Goal: Task Accomplishment & Management: Manage account settings

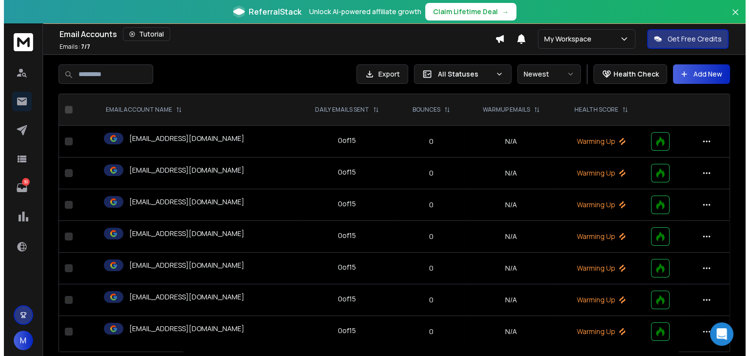
scroll to position [2, 0]
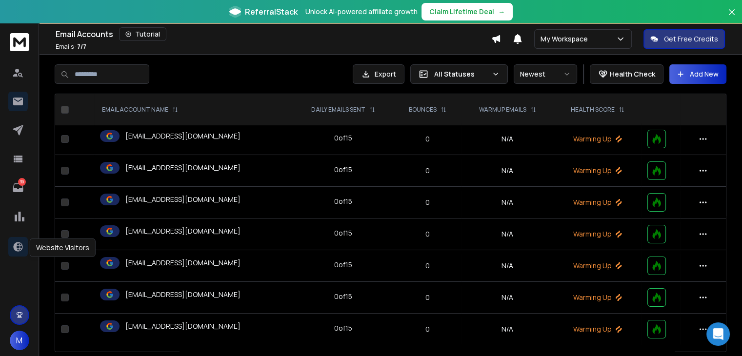
click at [14, 247] on icon at bounding box center [18, 247] width 10 height 10
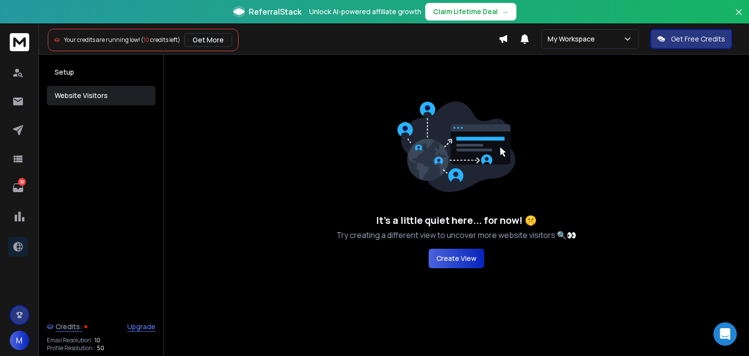
click at [130, 323] on div "Upgrade" at bounding box center [141, 327] width 28 height 10
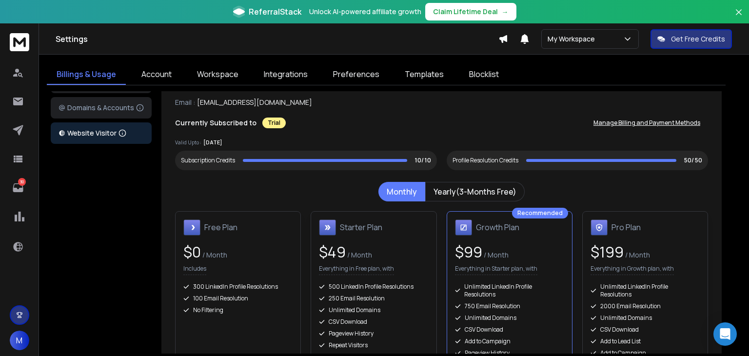
scroll to position [59, 0]
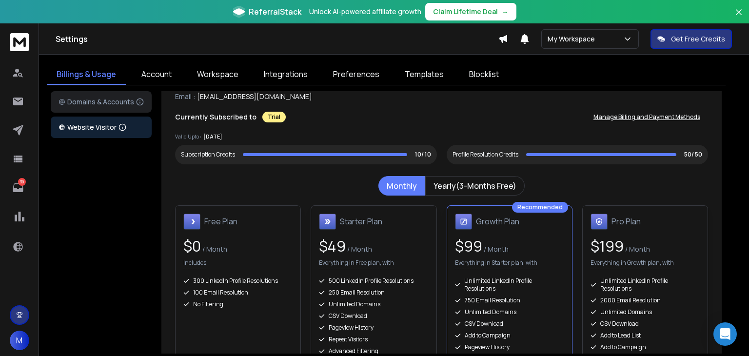
click at [253, 248] on div "$ 0 / Month" at bounding box center [237, 247] width 109 height 18
click at [189, 222] on img at bounding box center [191, 222] width 17 height 17
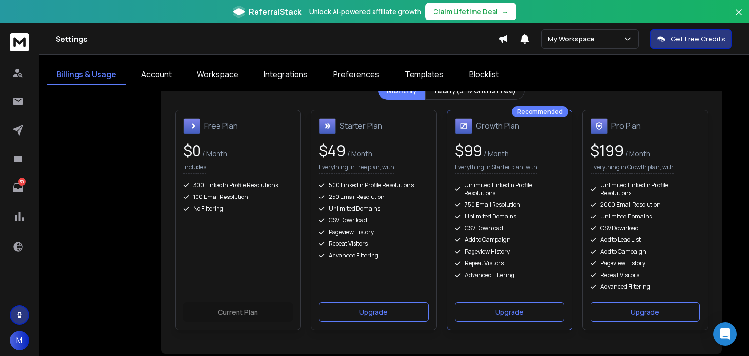
click at [230, 317] on div "Current Plan" at bounding box center [237, 312] width 109 height 20
click at [22, 313] on icon at bounding box center [19, 315] width 5 height 5
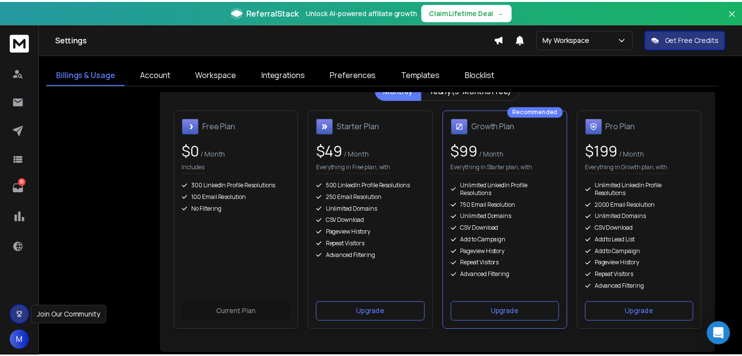
scroll to position [0, 0]
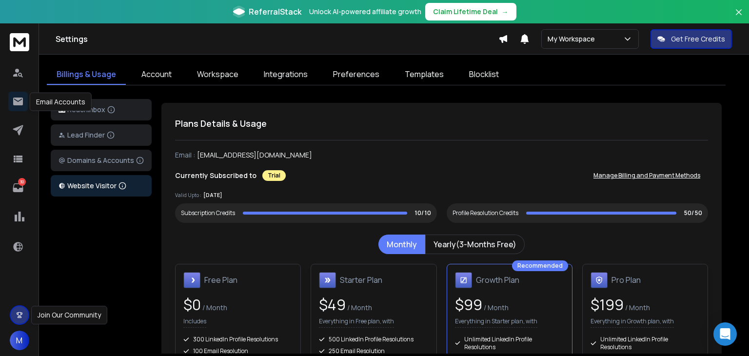
click at [18, 103] on icon at bounding box center [18, 102] width 10 height 8
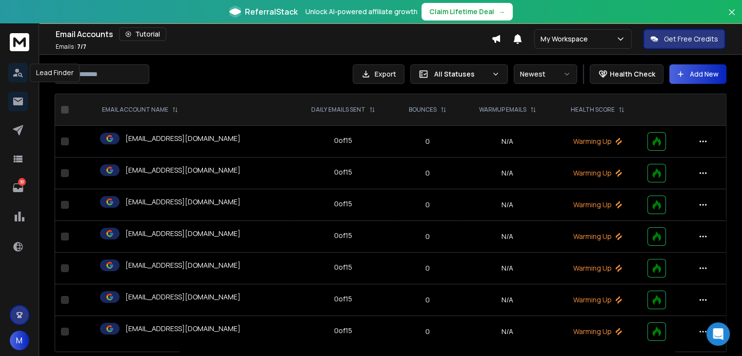
click at [23, 69] on icon at bounding box center [18, 73] width 12 height 12
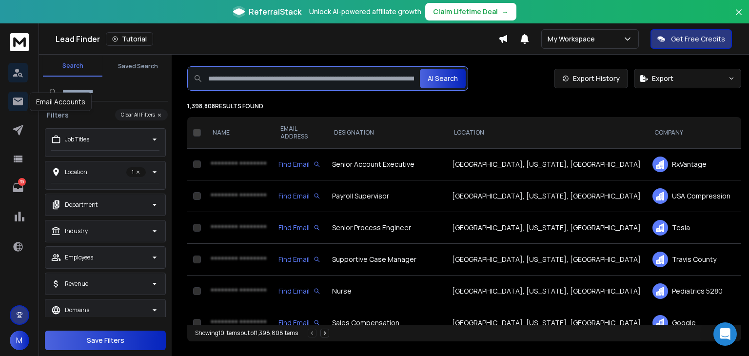
click at [13, 104] on icon at bounding box center [18, 102] width 12 height 12
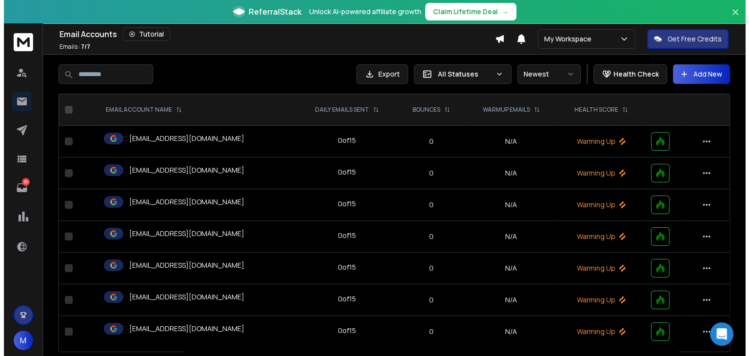
scroll to position [2, 0]
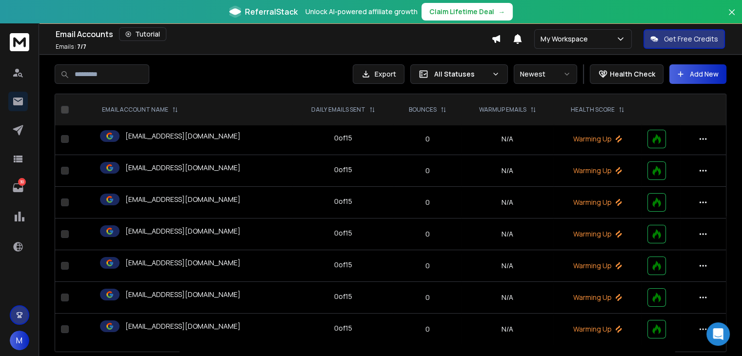
click at [293, 265] on td "0 of 15" at bounding box center [343, 262] width 101 height 25
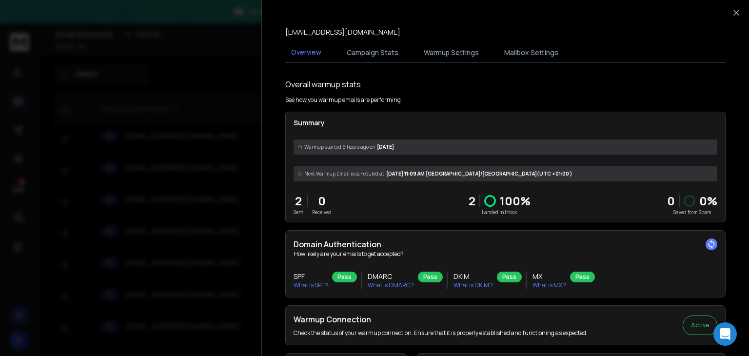
click at [365, 44] on button "Campaign Stats" at bounding box center [372, 52] width 63 height 21
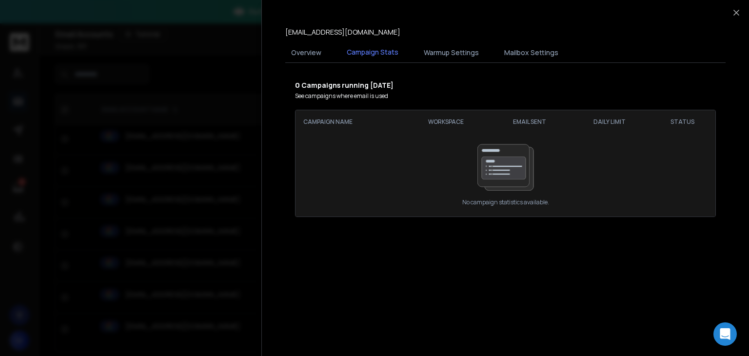
click at [437, 51] on button "Warmup Settings" at bounding box center [451, 52] width 67 height 21
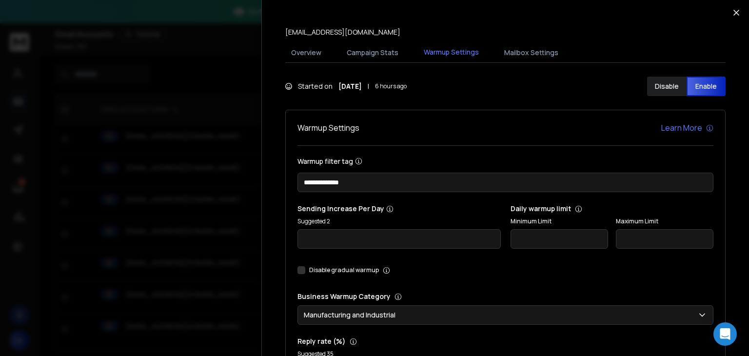
click at [737, 16] on icon "button" at bounding box center [737, 13] width 10 height 10
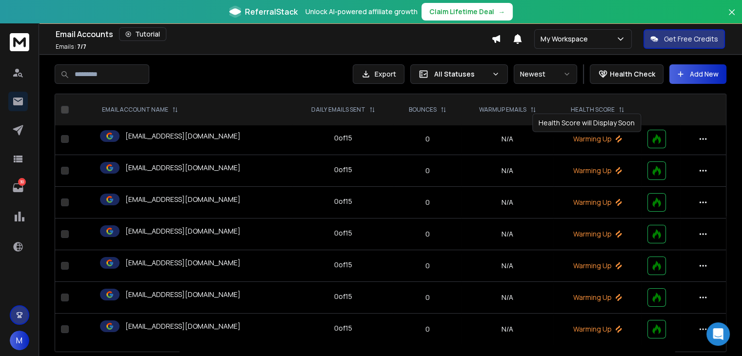
click at [559, 140] on p "Warming Up" at bounding box center [597, 139] width 76 height 10
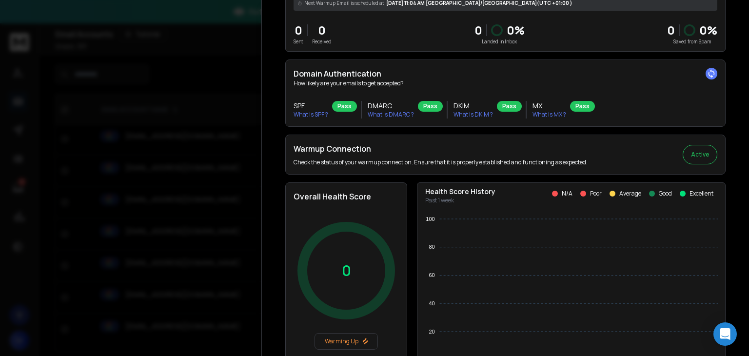
scroll to position [0, 0]
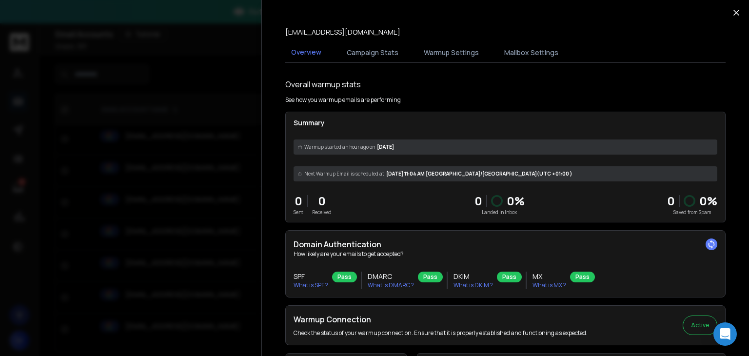
click at [735, 11] on icon "button" at bounding box center [736, 12] width 5 height 5
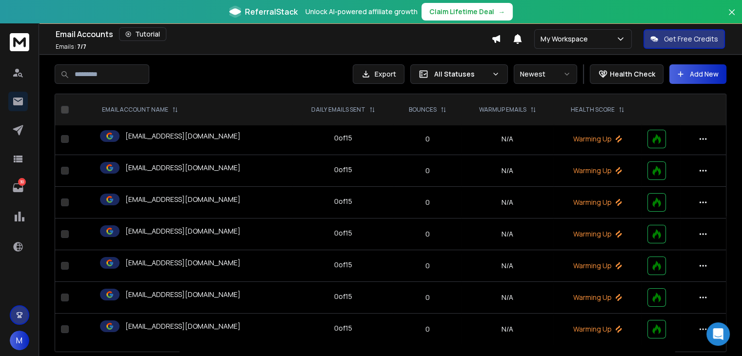
click at [173, 135] on p "[EMAIL_ADDRESS][DOMAIN_NAME]" at bounding box center [182, 136] width 115 height 10
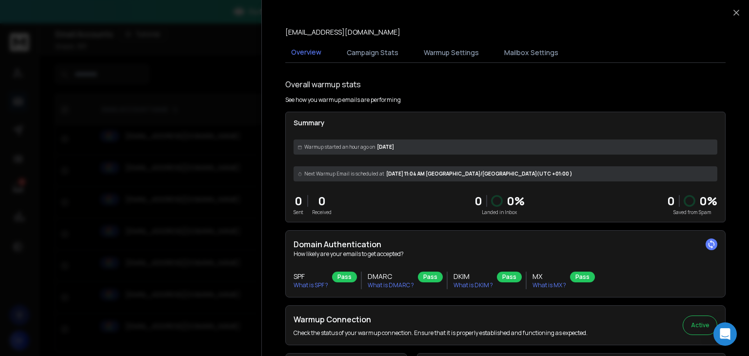
click at [527, 49] on button "Mailbox Settings" at bounding box center [531, 52] width 66 height 21
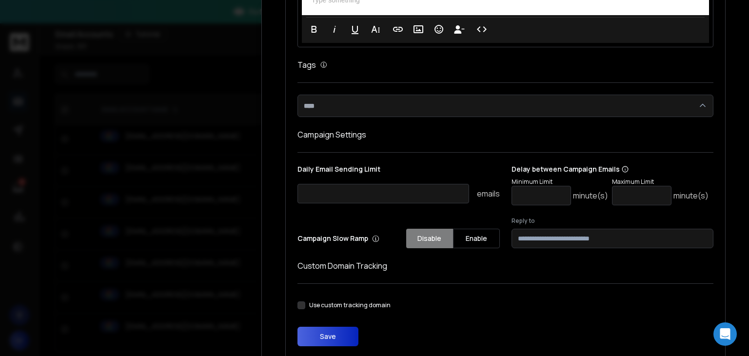
scroll to position [200, 0]
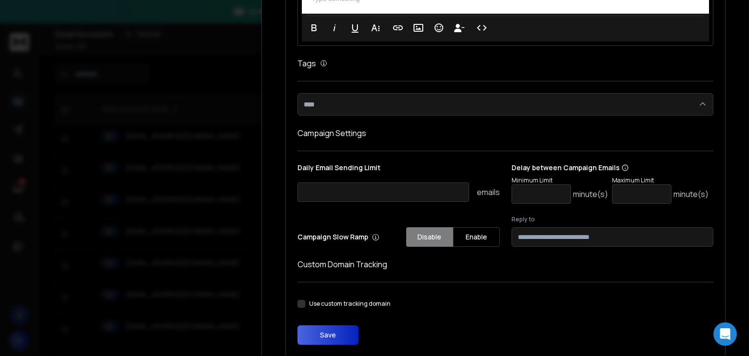
click at [357, 266] on h1 "Custom Domain Tracking" at bounding box center [506, 264] width 416 height 12
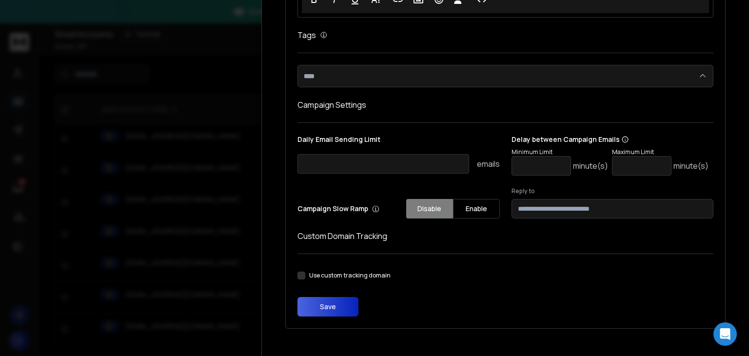
click at [347, 274] on label "Use custom tracking domain" at bounding box center [349, 276] width 81 height 8
